Goal: Task Accomplishment & Management: Use online tool/utility

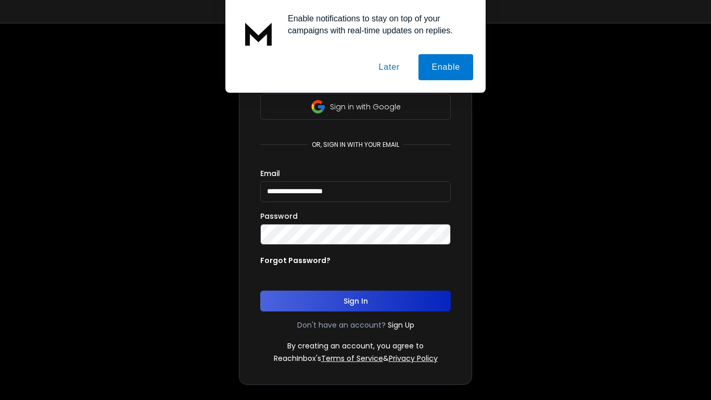
type input "**********"
click at [355, 300] on button "Sign In" at bounding box center [355, 300] width 190 height 21
